Goal: Information Seeking & Learning: Learn about a topic

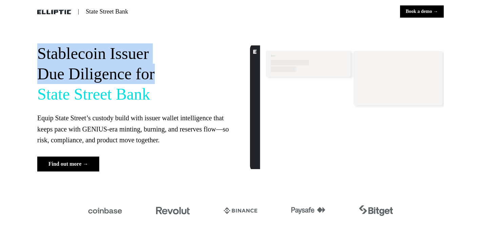
drag, startPoint x: 182, startPoint y: 78, endPoint x: 42, endPoint y: 59, distance: 140.9
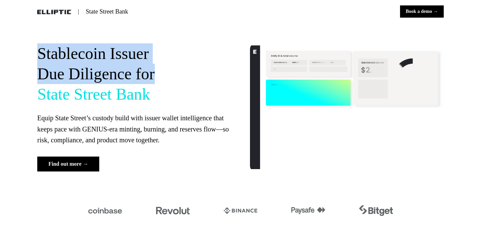
click at [42, 59] on h1 "Stablecoin Issuer Due Diligence for State Street Bank" at bounding box center [134, 73] width 194 height 61
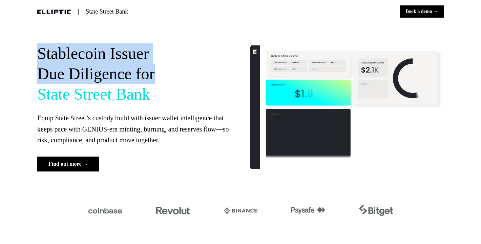
copy h1 "Stablecoin Issuer Due Diligence for"
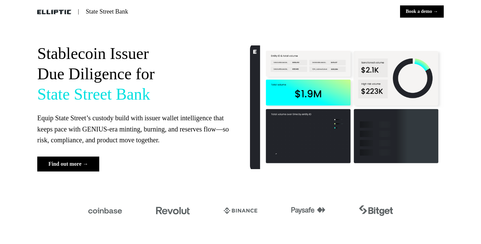
click at [171, 142] on p "Equip State Street’s custody build with issuer wallet intelligence that keeps p…" at bounding box center [134, 129] width 194 height 33
